Goal: Task Accomplishment & Management: Manage account settings

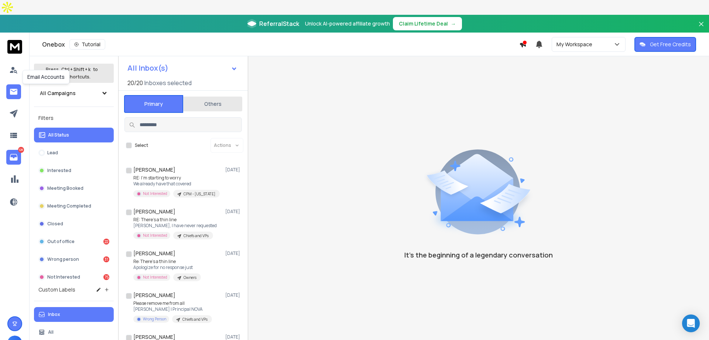
click at [12, 87] on icon at bounding box center [13, 91] width 9 height 9
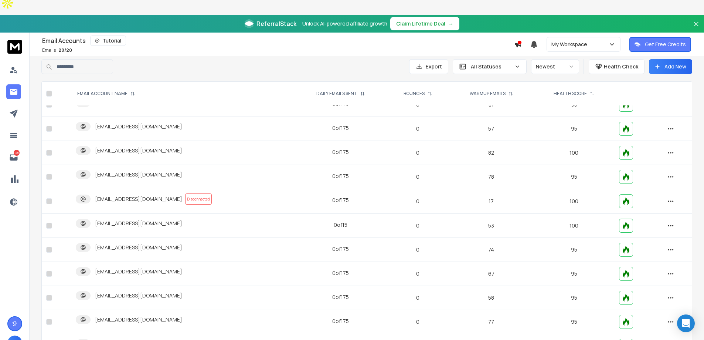
scroll to position [246, 0]
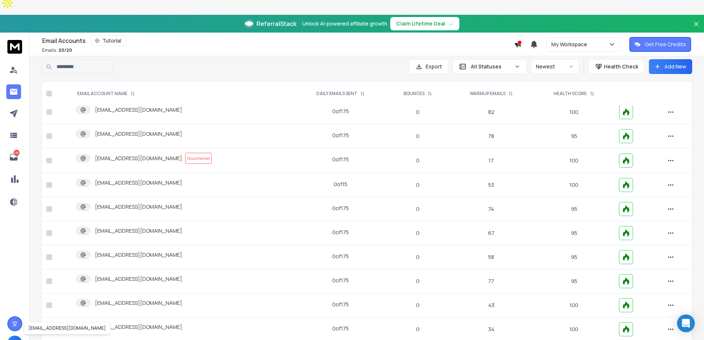
click at [10, 335] on span "M" at bounding box center [14, 342] width 15 height 15
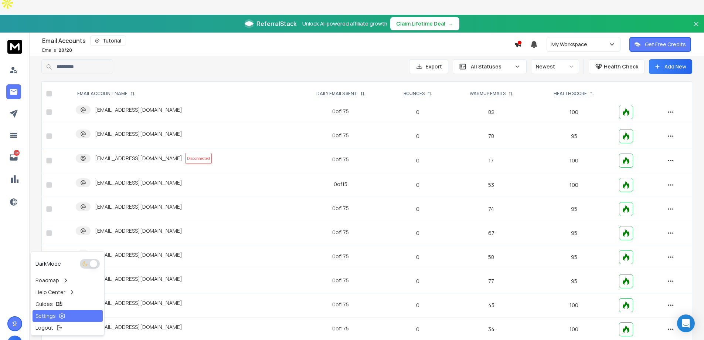
click at [63, 318] on icon at bounding box center [62, 315] width 7 height 7
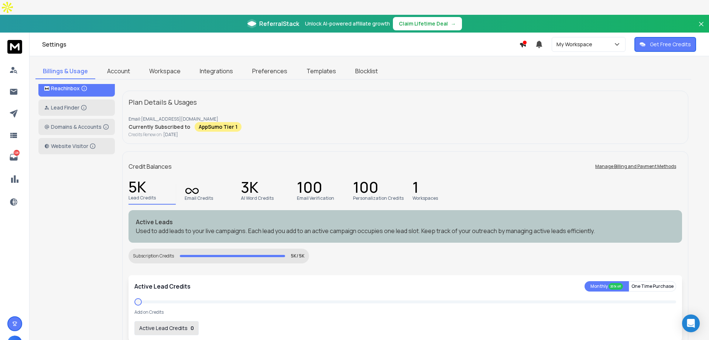
scroll to position [10, 0]
click at [634, 163] on p "Manage Billing and Payment Methods" at bounding box center [636, 166] width 81 height 6
click at [641, 163] on p "Manage Billing and Payment Methods" at bounding box center [636, 166] width 81 height 6
click at [630, 163] on p "Manage Billing and Payment Methods" at bounding box center [636, 166] width 81 height 6
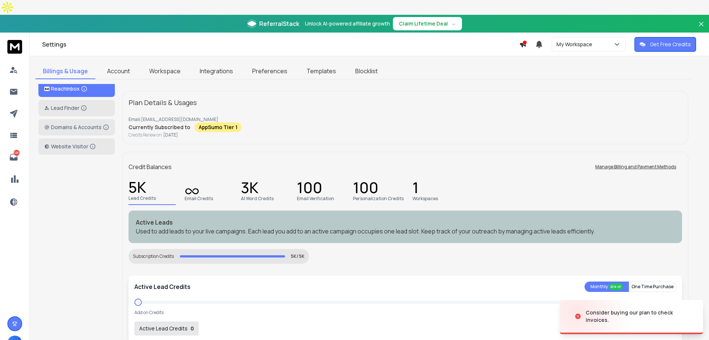
scroll to position [0, 0]
